Goal: Task Accomplishment & Management: Manage account settings

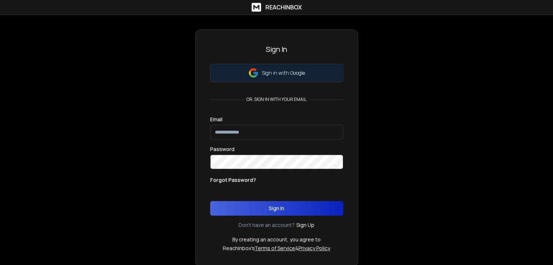
click at [280, 72] on p "Sign in with Google" at bounding box center [283, 72] width 43 height 7
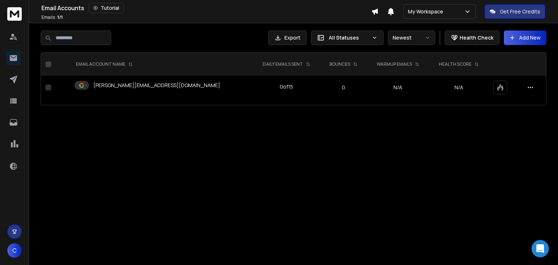
click at [525, 39] on button "Add New" at bounding box center [525, 38] width 43 height 15
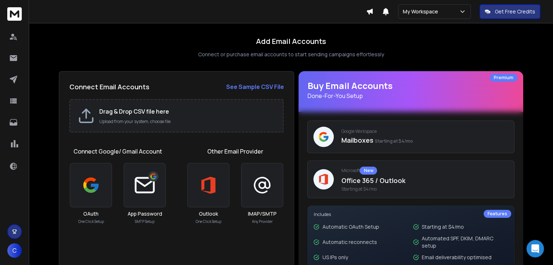
click at [94, 182] on icon at bounding box center [91, 185] width 18 height 22
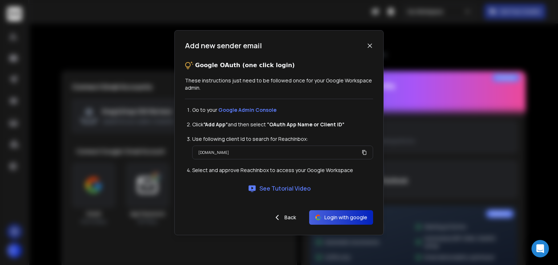
click at [253, 111] on link "Google Admin Console" at bounding box center [247, 110] width 58 height 7
click at [334, 217] on button "Login with google" at bounding box center [341, 217] width 64 height 15
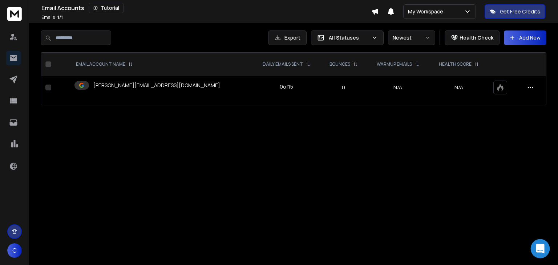
click at [541, 250] on icon "Open Intercom Messenger" at bounding box center [540, 248] width 9 height 9
click at [542, 250] on icon "Open Intercom Messenger" at bounding box center [540, 248] width 9 height 9
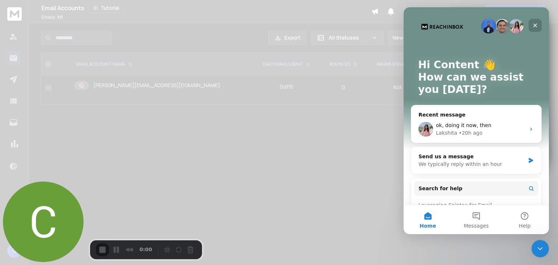
click at [535, 24] on icon "Close" at bounding box center [536, 26] width 6 height 6
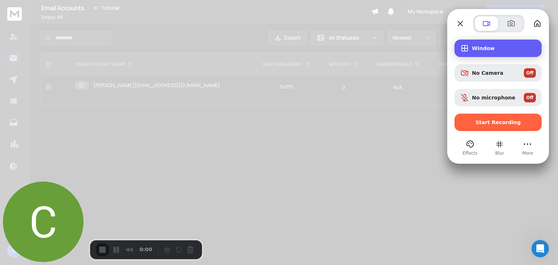
click at [488, 51] on span "Window" at bounding box center [504, 48] width 64 height 6
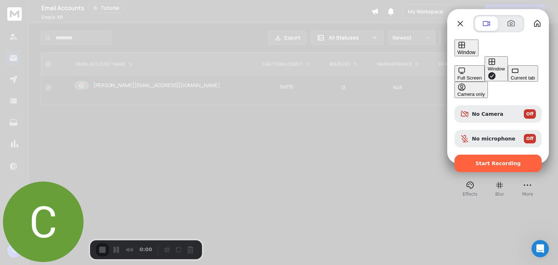
click at [458, 75] on div "Full Screen" at bounding box center [470, 77] width 24 height 5
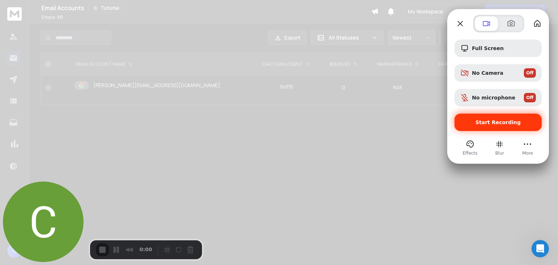
click at [499, 124] on span "Start Recording" at bounding box center [498, 123] width 45 height 6
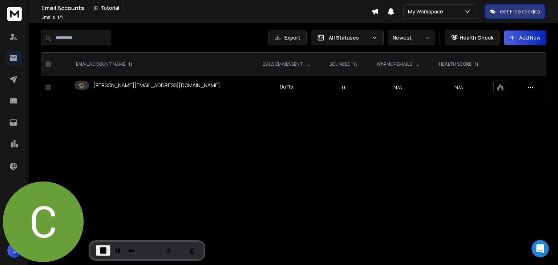
click at [530, 39] on button "Add New" at bounding box center [525, 38] width 43 height 15
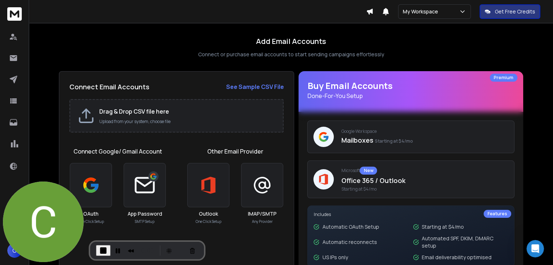
click at [106, 181] on div at bounding box center [91, 185] width 42 height 44
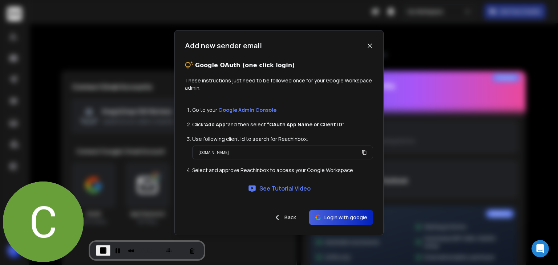
click at [249, 111] on link "Google Admin Console" at bounding box center [247, 110] width 58 height 7
click at [364, 152] on icon at bounding box center [364, 152] width 5 height 5
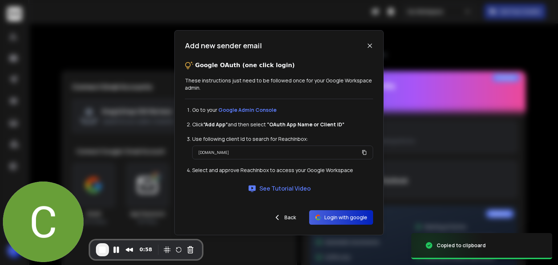
click at [344, 216] on button "Login with google" at bounding box center [341, 217] width 64 height 15
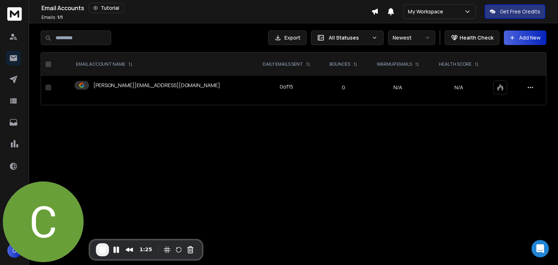
click at [104, 249] on span "End Recording" at bounding box center [102, 250] width 9 height 9
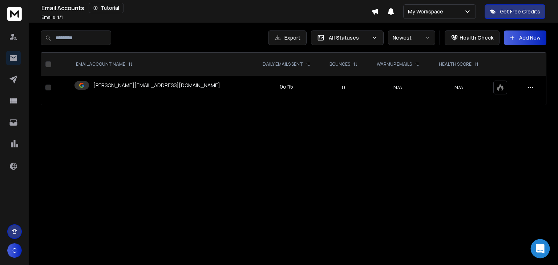
click at [539, 254] on div "Open Intercom Messenger" at bounding box center [540, 249] width 19 height 19
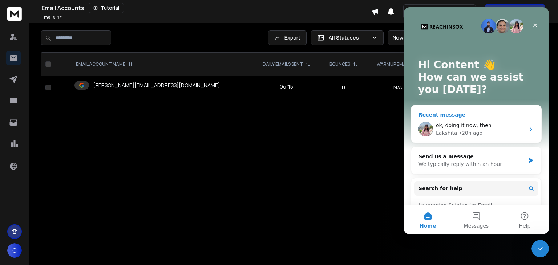
click at [484, 123] on span "ok, doing it now, then" at bounding box center [464, 126] width 56 height 6
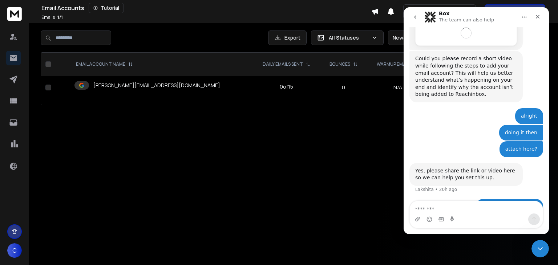
scroll to position [314, 0]
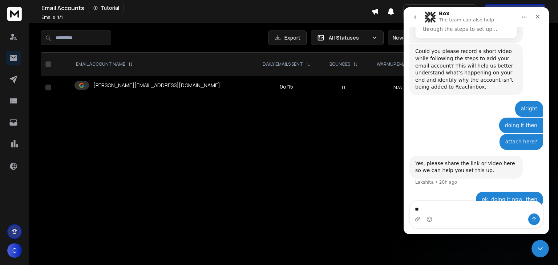
type textarea "***"
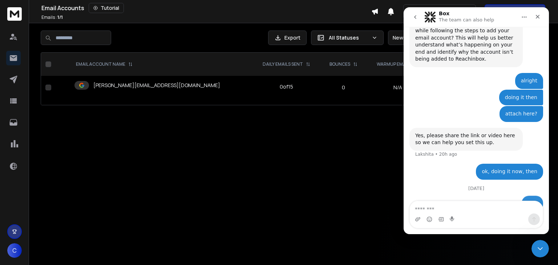
scroll to position [372, 0]
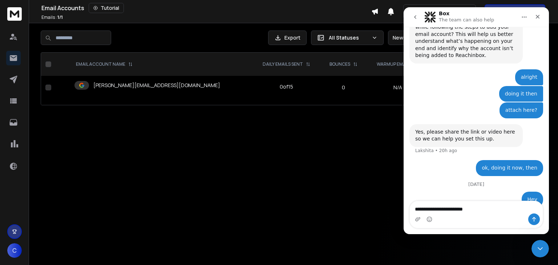
type textarea "**********"
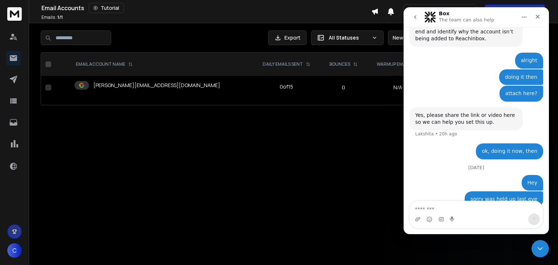
type textarea "**********"
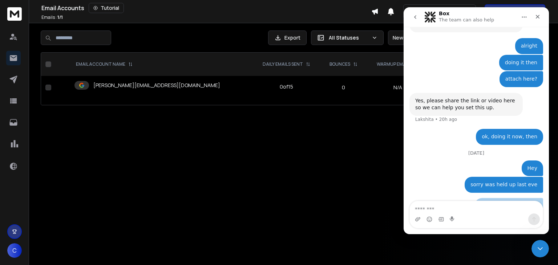
scroll to position [419, 0]
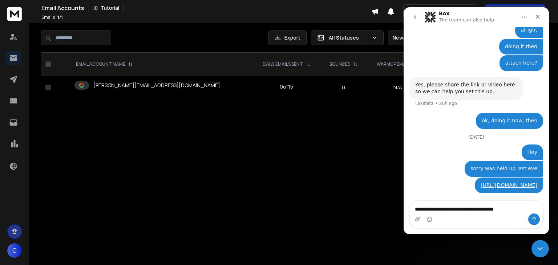
type textarea "**********"
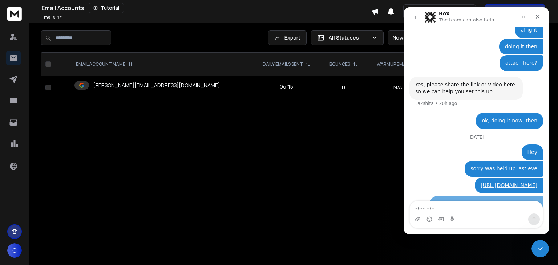
scroll to position [442, 0]
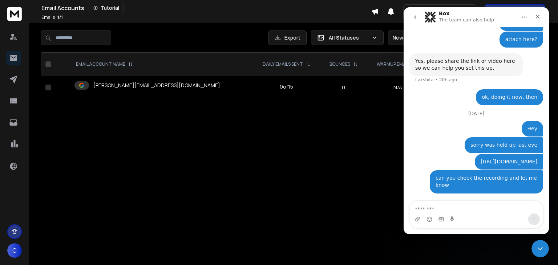
click at [346, 197] on div "ReferralStack Unlock AI-powered affiliate growth Lifetime Deals available! Clai…" at bounding box center [279, 132] width 558 height 265
click at [414, 19] on icon "go back" at bounding box center [416, 17] width 6 height 6
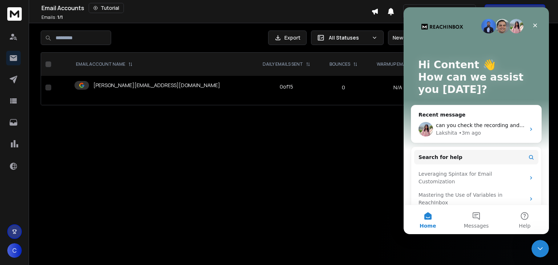
scroll to position [0, 0]
click at [282, 192] on div "ReferralStack Unlock AI-powered affiliate growth Lifetime Deals available! Clai…" at bounding box center [279, 132] width 558 height 265
click at [464, 133] on div "• 6m ago" at bounding box center [470, 133] width 22 height 8
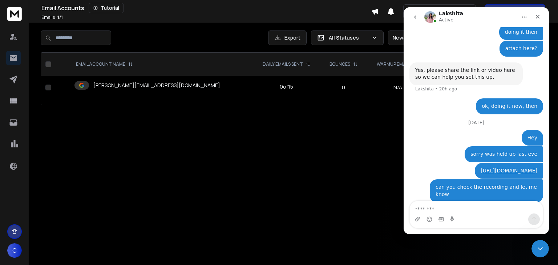
scroll to position [442, 0]
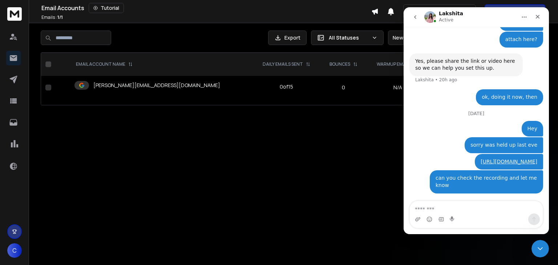
click at [417, 20] on button "go back" at bounding box center [416, 17] width 14 height 14
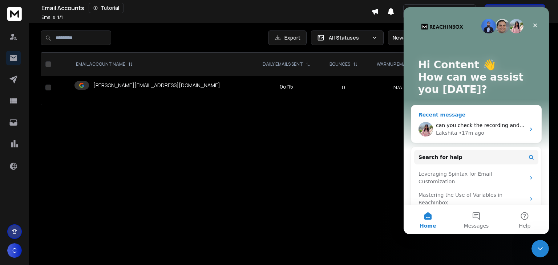
click at [462, 129] on div "• 17m ago" at bounding box center [471, 133] width 25 height 8
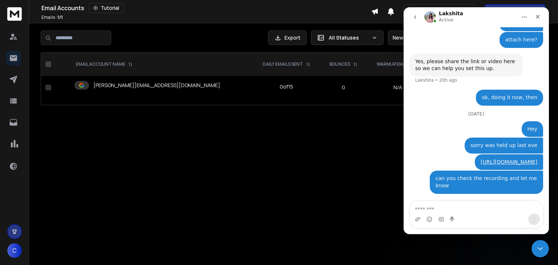
scroll to position [442, 0]
click at [258, 221] on div "ReferralStack Unlock AI-powered affiliate growth Lifetime Deals available! Clai…" at bounding box center [279, 132] width 558 height 265
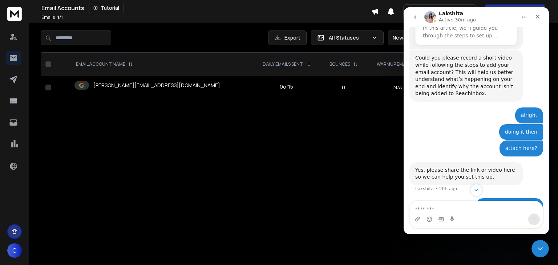
click at [416, 15] on icon "go back" at bounding box center [416, 17] width 6 height 6
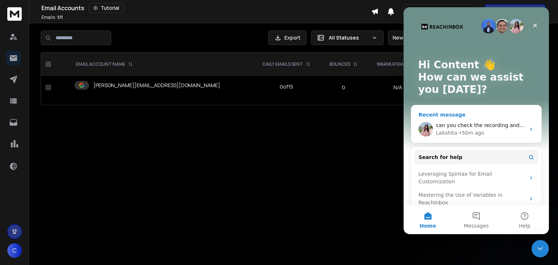
click at [474, 128] on span "can you check the recording and let me know" at bounding box center [494, 126] width 116 height 6
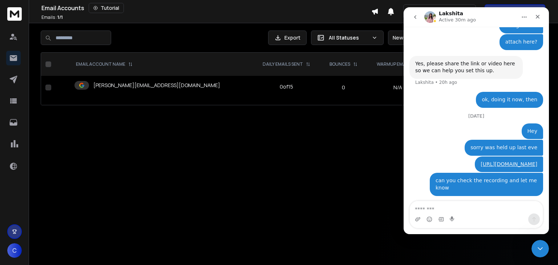
scroll to position [442, 0]
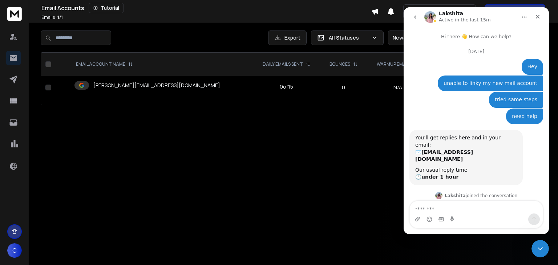
scroll to position [442, 0]
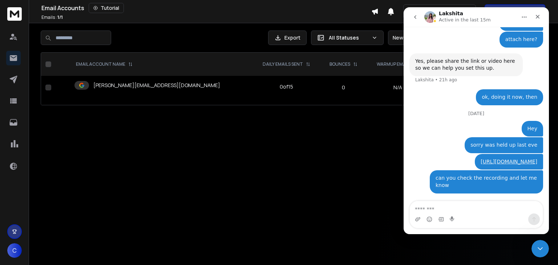
click at [417, 16] on icon "go back" at bounding box center [416, 17] width 6 height 6
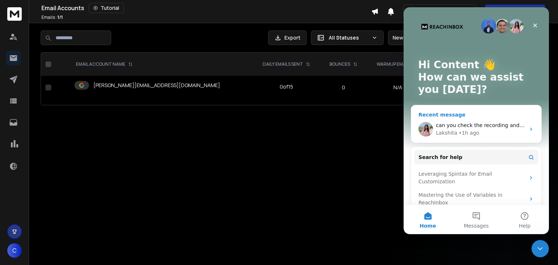
click at [462, 133] on div "• 1h ago" at bounding box center [469, 133] width 21 height 8
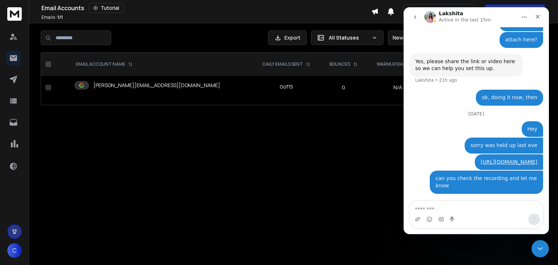
scroll to position [442, 0]
